Goal: Navigation & Orientation: Find specific page/section

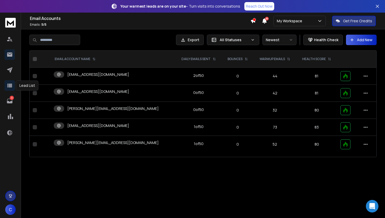
click at [10, 90] on link at bounding box center [9, 85] width 10 height 10
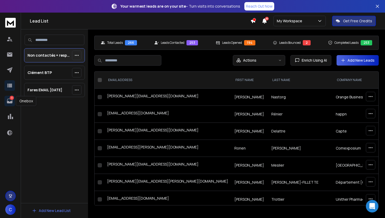
click at [7, 101] on icon at bounding box center [10, 101] width 6 height 5
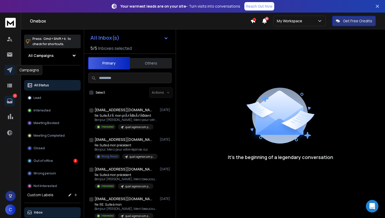
click at [11, 67] on icon at bounding box center [10, 70] width 6 height 6
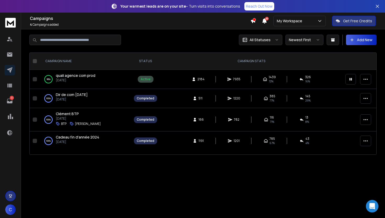
click at [99, 78] on div "99 % quali agence com prod [DATE]" at bounding box center [84, 79] width 81 height 13
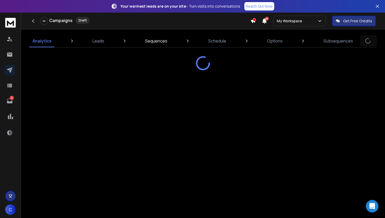
click at [158, 43] on p "Sequences" at bounding box center [156, 41] width 22 height 6
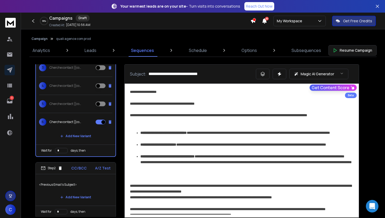
scroll to position [79, 0]
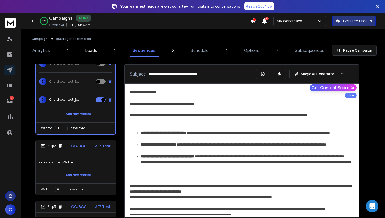
click at [90, 50] on p "Leads" at bounding box center [91, 50] width 12 height 6
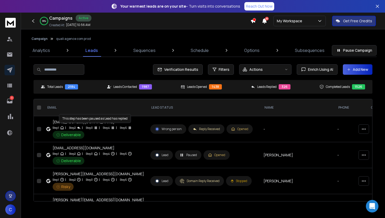
scroll to position [3, 0]
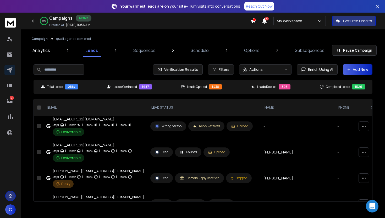
click at [42, 49] on p "Analytics" at bounding box center [42, 50] width 18 height 6
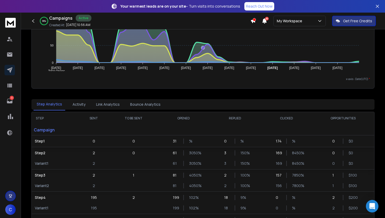
scroll to position [167, 0]
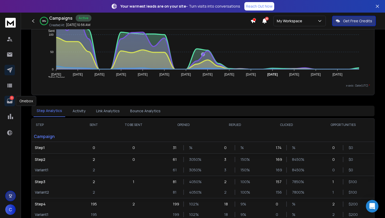
click at [7, 101] on icon at bounding box center [10, 101] width 6 height 6
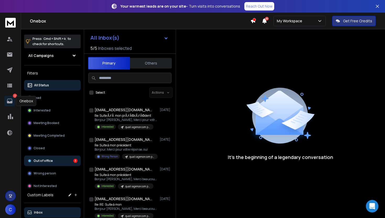
click at [46, 160] on p "Out of office" at bounding box center [43, 161] width 19 height 4
